Goal: Task Accomplishment & Management: Manage account settings

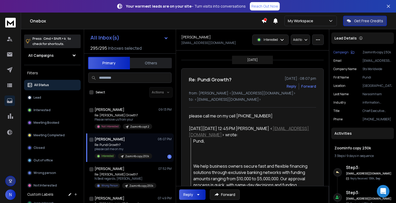
scroll to position [3, 0]
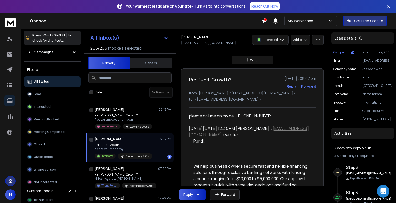
click at [146, 57] on div "All Inbox(s) 295 / 295 Inboxes selected Primary Others Select Actions [PERSON_N…" at bounding box center [130, 130] width 92 height 203
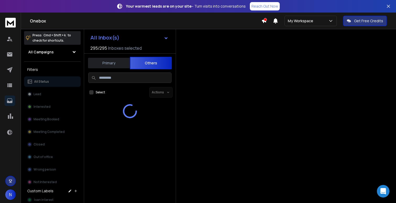
click at [135, 58] on button "Others" at bounding box center [151, 63] width 42 height 13
click at [118, 59] on button "Primary" at bounding box center [109, 63] width 42 height 12
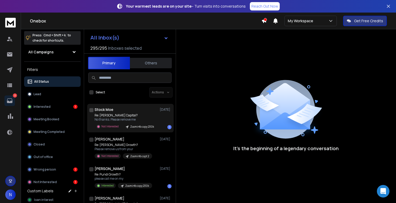
click at [133, 119] on p "No thanks. Please remove me" at bounding box center [126, 120] width 63 height 4
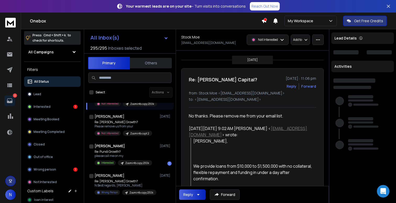
scroll to position [47, 0]
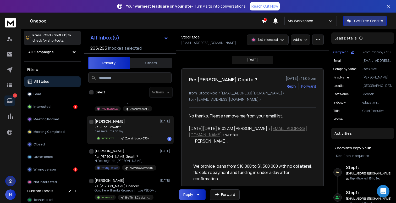
click at [135, 136] on div "Zoominfo copy 230k" at bounding box center [135, 139] width 34 height 6
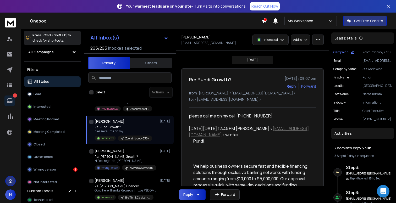
click at [326, 39] on div "[PERSON_NAME] [PERSON_NAME] [EMAIL_ADDRESS][DOMAIN_NAME] Interested Add to Inte…" at bounding box center [252, 39] width 153 height 21
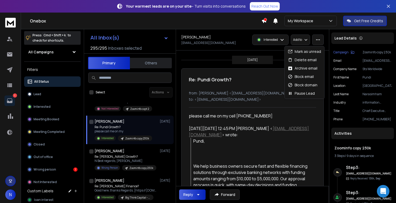
click at [323, 39] on button "button" at bounding box center [319, 40] width 12 height 10
click at [312, 53] on div "Mark as unread" at bounding box center [304, 51] width 33 height 5
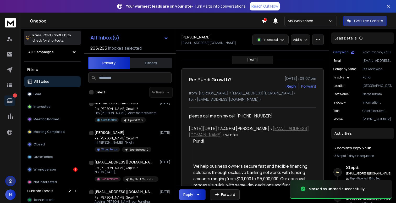
scroll to position [308, 0]
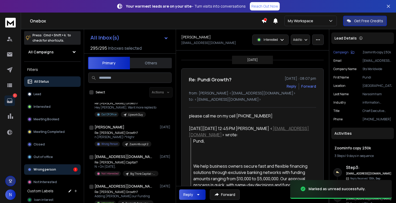
click at [59, 171] on button "Wrong person 1" at bounding box center [52, 170] width 57 height 10
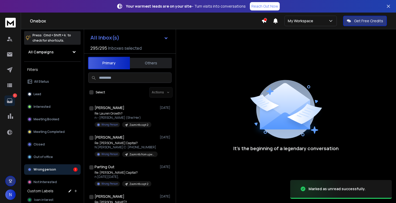
scroll to position [85, 0]
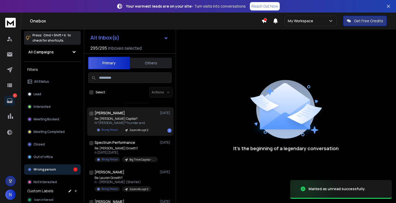
click at [138, 126] on div "Re: [PERSON_NAME] Capital? N *[PERSON_NAME]* Founder and Wrong Person Zoominfo …" at bounding box center [123, 125] width 57 height 16
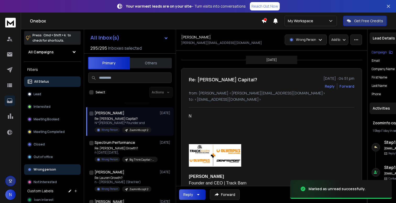
click at [69, 85] on button "All Status" at bounding box center [52, 82] width 57 height 10
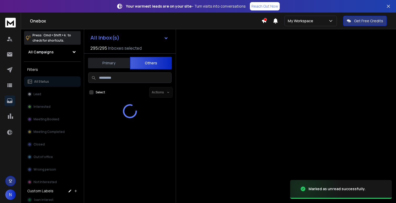
click at [163, 63] on button "Others" at bounding box center [151, 63] width 42 height 13
click at [106, 66] on button "Primary" at bounding box center [109, 63] width 42 height 12
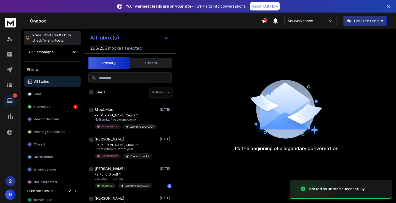
click at [135, 58] on button "Others" at bounding box center [151, 63] width 42 height 12
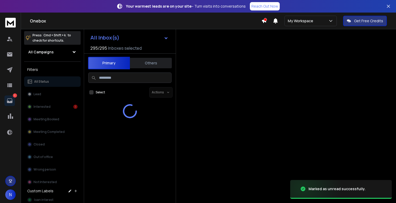
click at [116, 61] on button "Primary" at bounding box center [109, 63] width 42 height 13
